Goal: Task Accomplishment & Management: Manage account settings

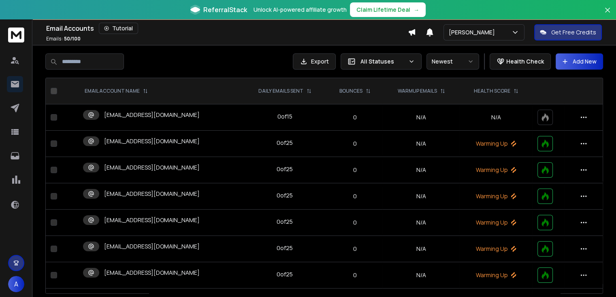
click at [608, 14] on button "Close banner" at bounding box center [608, 14] width 11 height 19
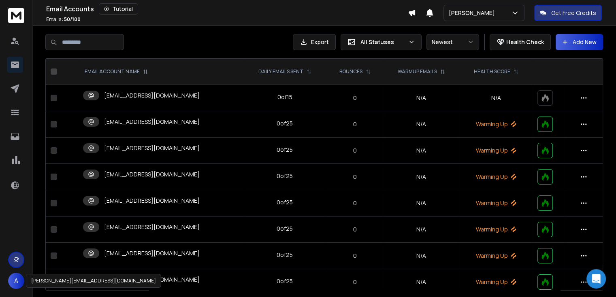
click at [14, 284] on span "A" at bounding box center [16, 281] width 16 height 16
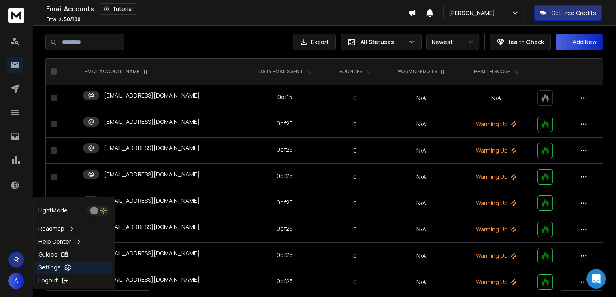
click at [76, 265] on div "Settings" at bounding box center [73, 267] width 77 height 13
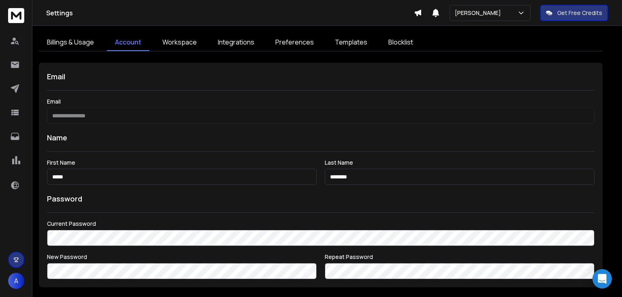
click at [387, 48] on link "Blocklist" at bounding box center [400, 42] width 41 height 17
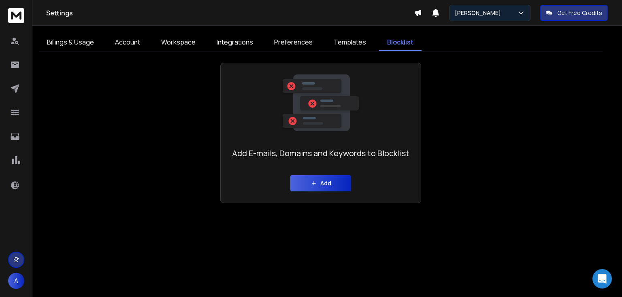
click at [492, 8] on button "Issa Paez" at bounding box center [490, 13] width 81 height 16
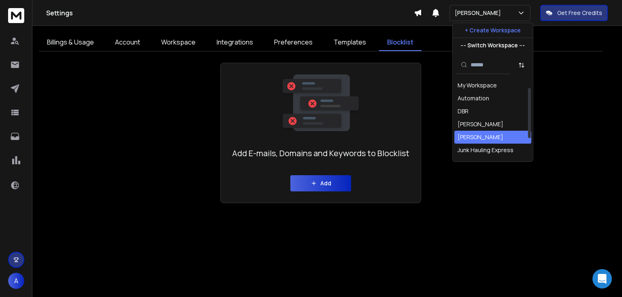
scroll to position [49, 0]
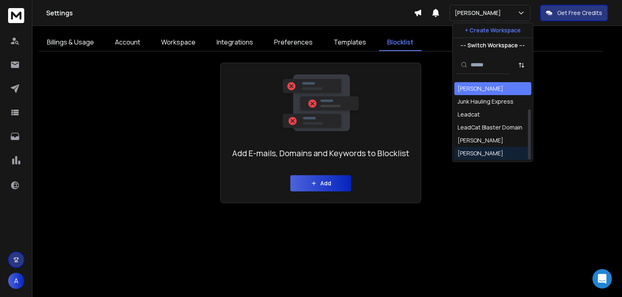
click at [488, 151] on div "Tom Culligan" at bounding box center [481, 154] width 46 height 8
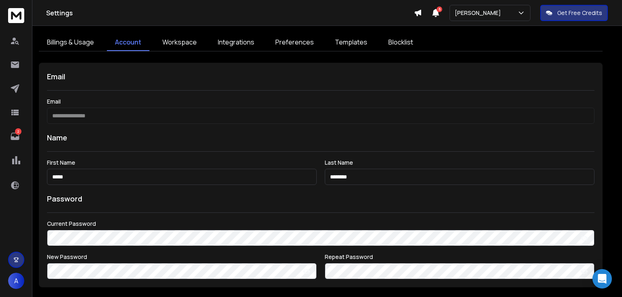
click at [399, 42] on link "Blocklist" at bounding box center [400, 42] width 41 height 17
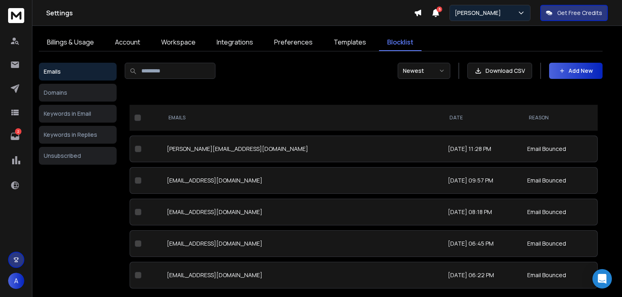
click at [485, 17] on button "[PERSON_NAME]" at bounding box center [490, 13] width 81 height 16
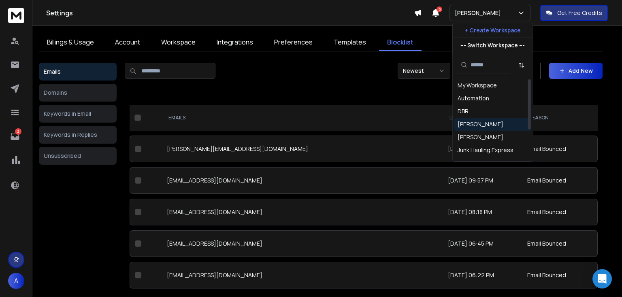
click at [484, 125] on div "[PERSON_NAME]" at bounding box center [481, 124] width 46 height 8
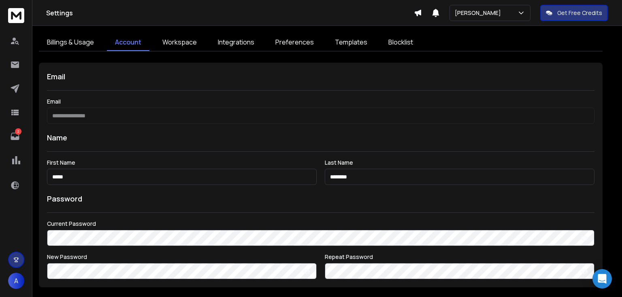
click at [400, 40] on link "Blocklist" at bounding box center [400, 42] width 41 height 17
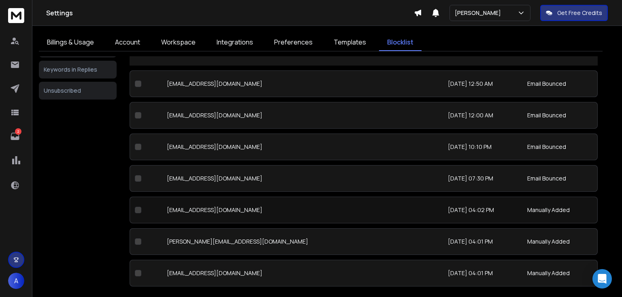
scroll to position [17, 0]
